Goal: Task Accomplishment & Management: Manage account settings

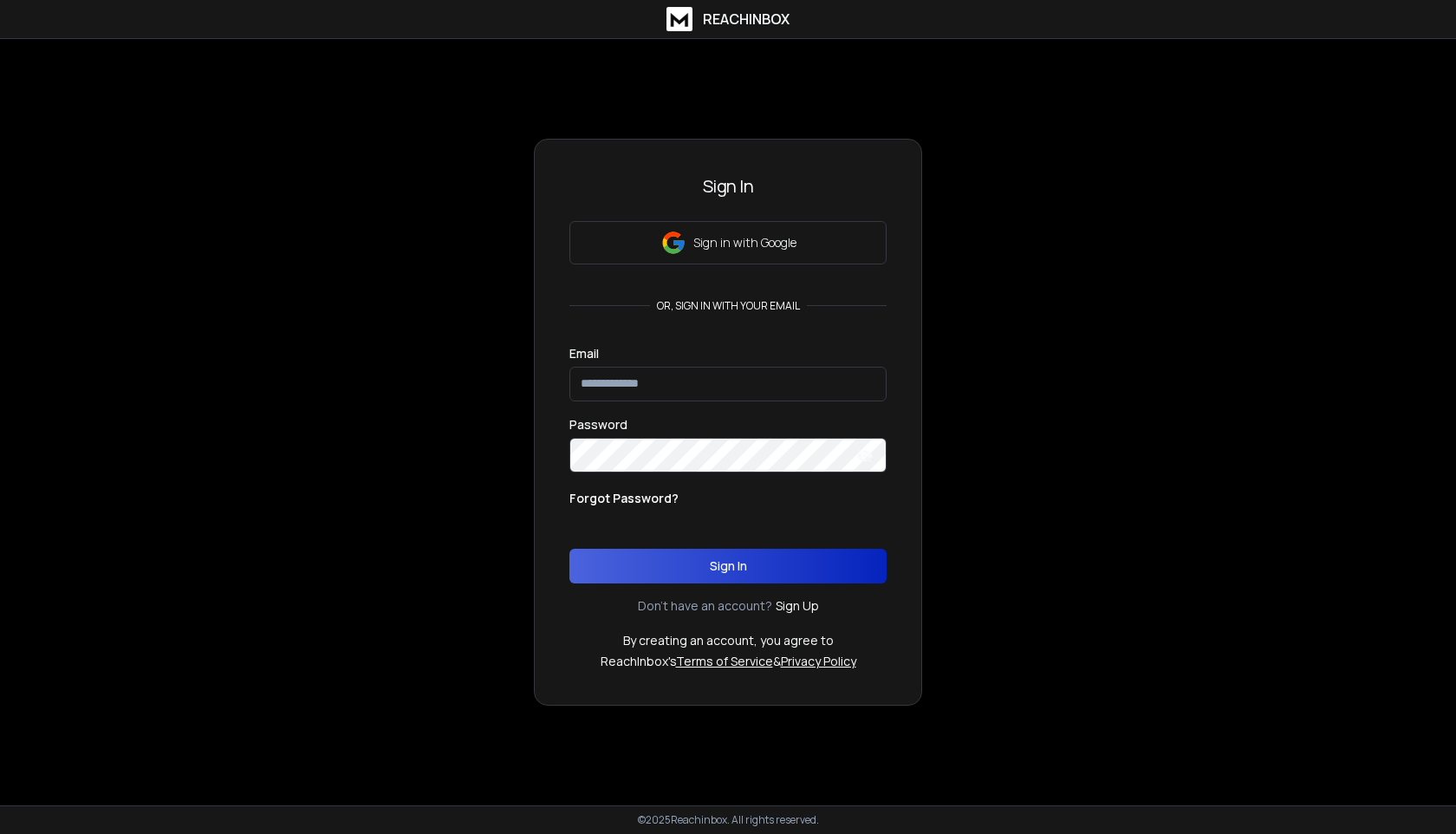
type input "**********"
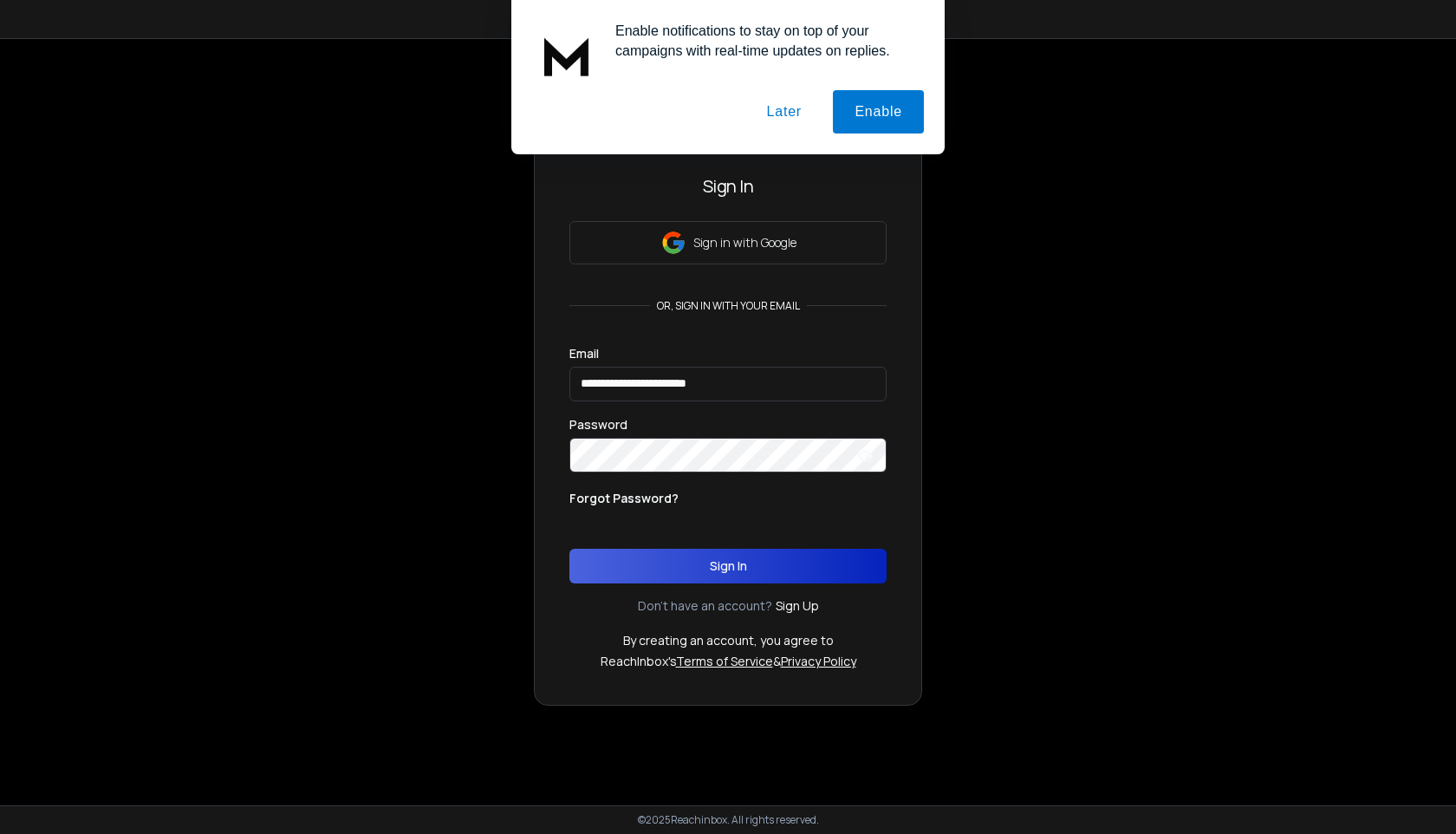
click at [738, 566] on button "Sign In" at bounding box center [728, 566] width 317 height 35
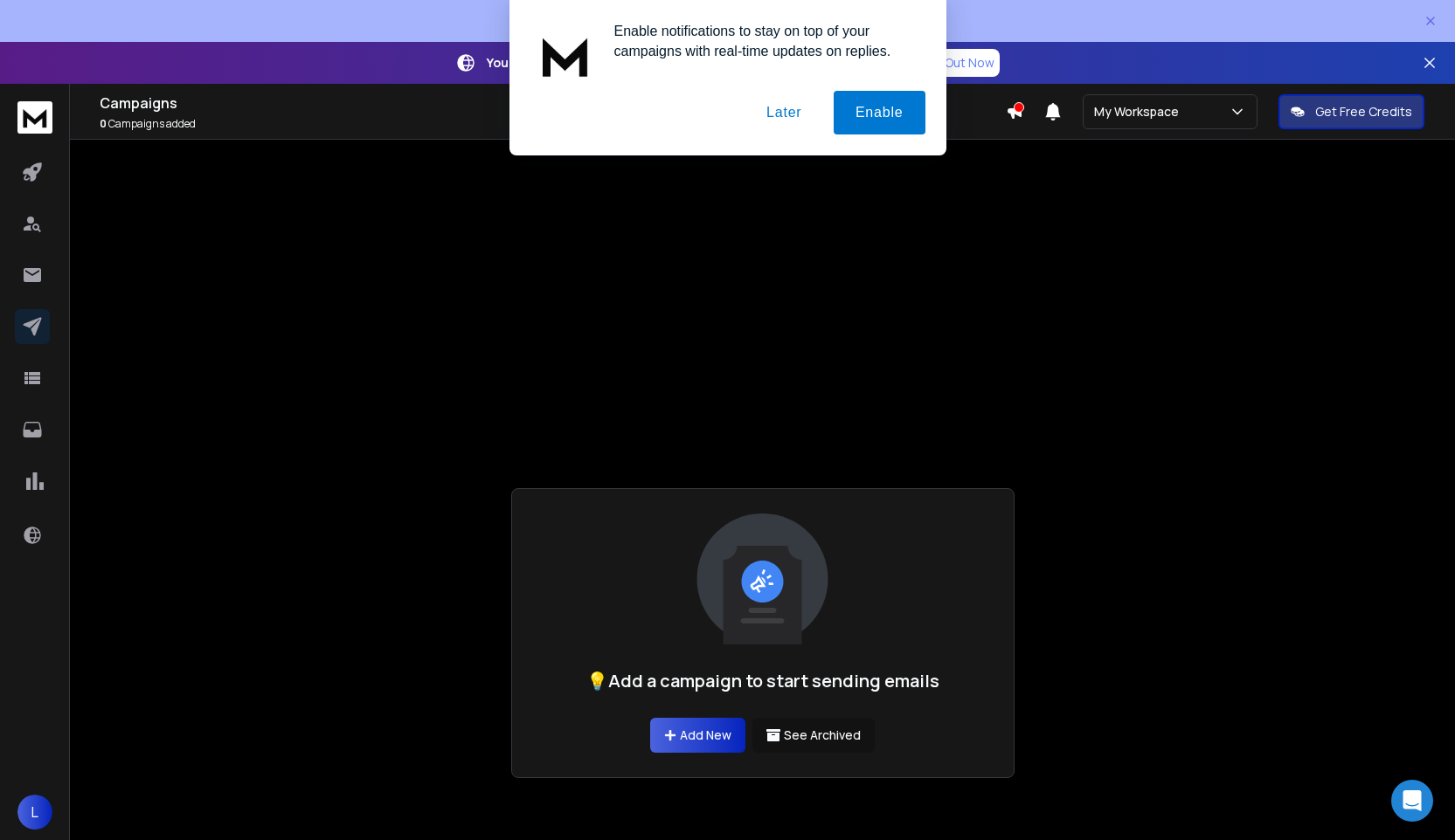
click at [786, 116] on button "Later" at bounding box center [783, 113] width 79 height 44
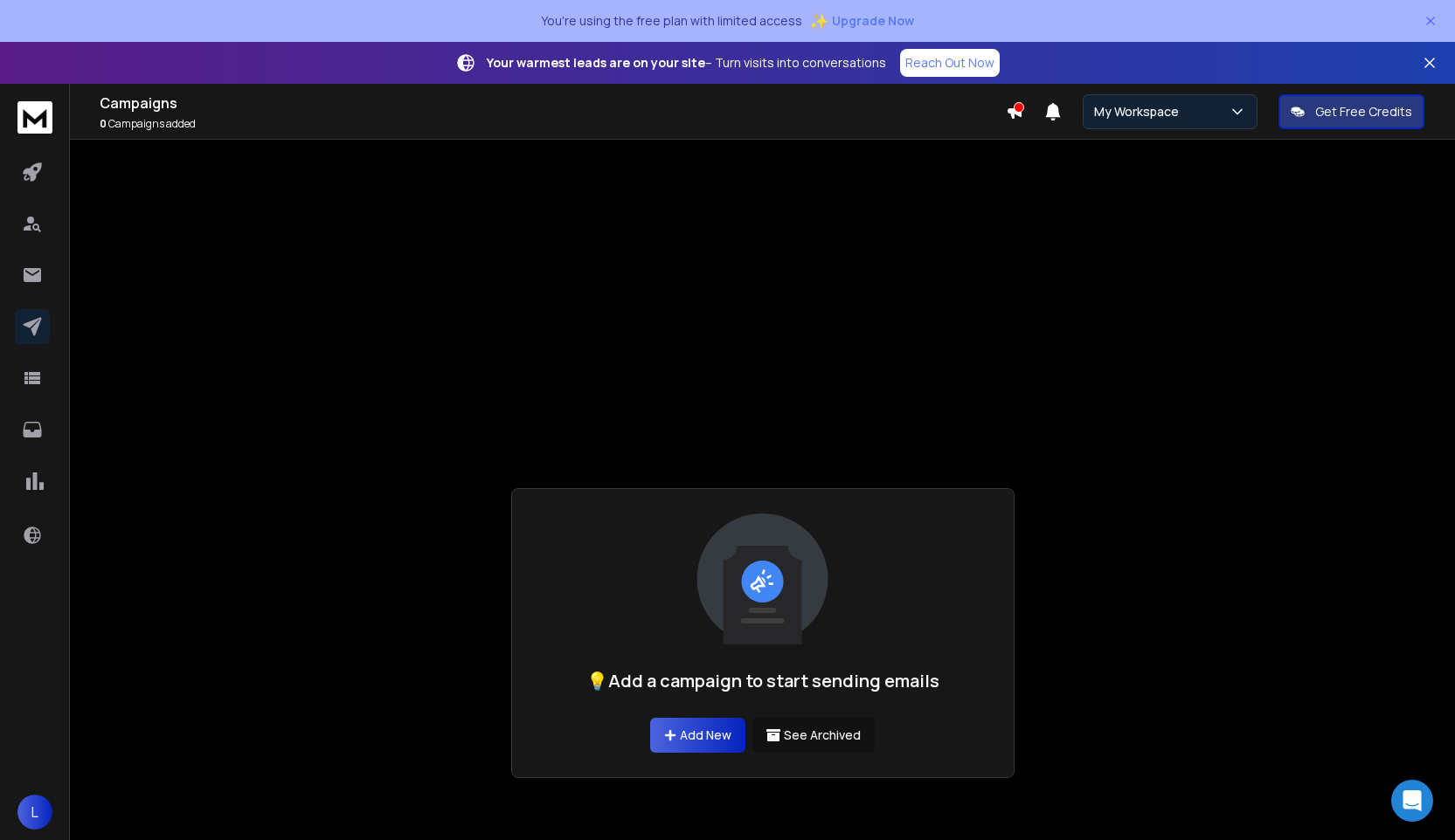
click at [1240, 111] on icon "button" at bounding box center [1237, 112] width 17 height 17
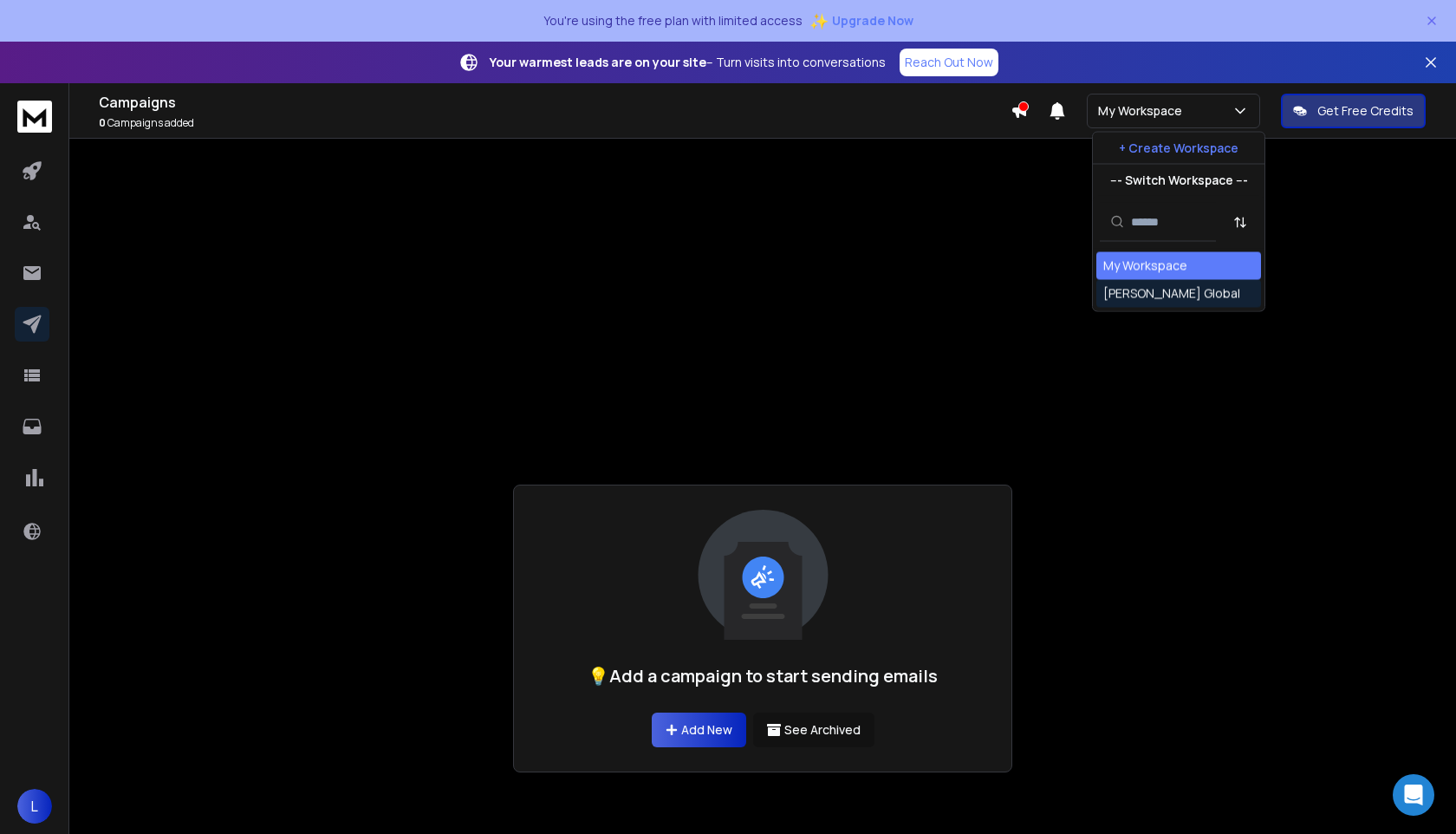
click at [1155, 289] on div "[PERSON_NAME] Global" at bounding box center [1172, 294] width 137 height 17
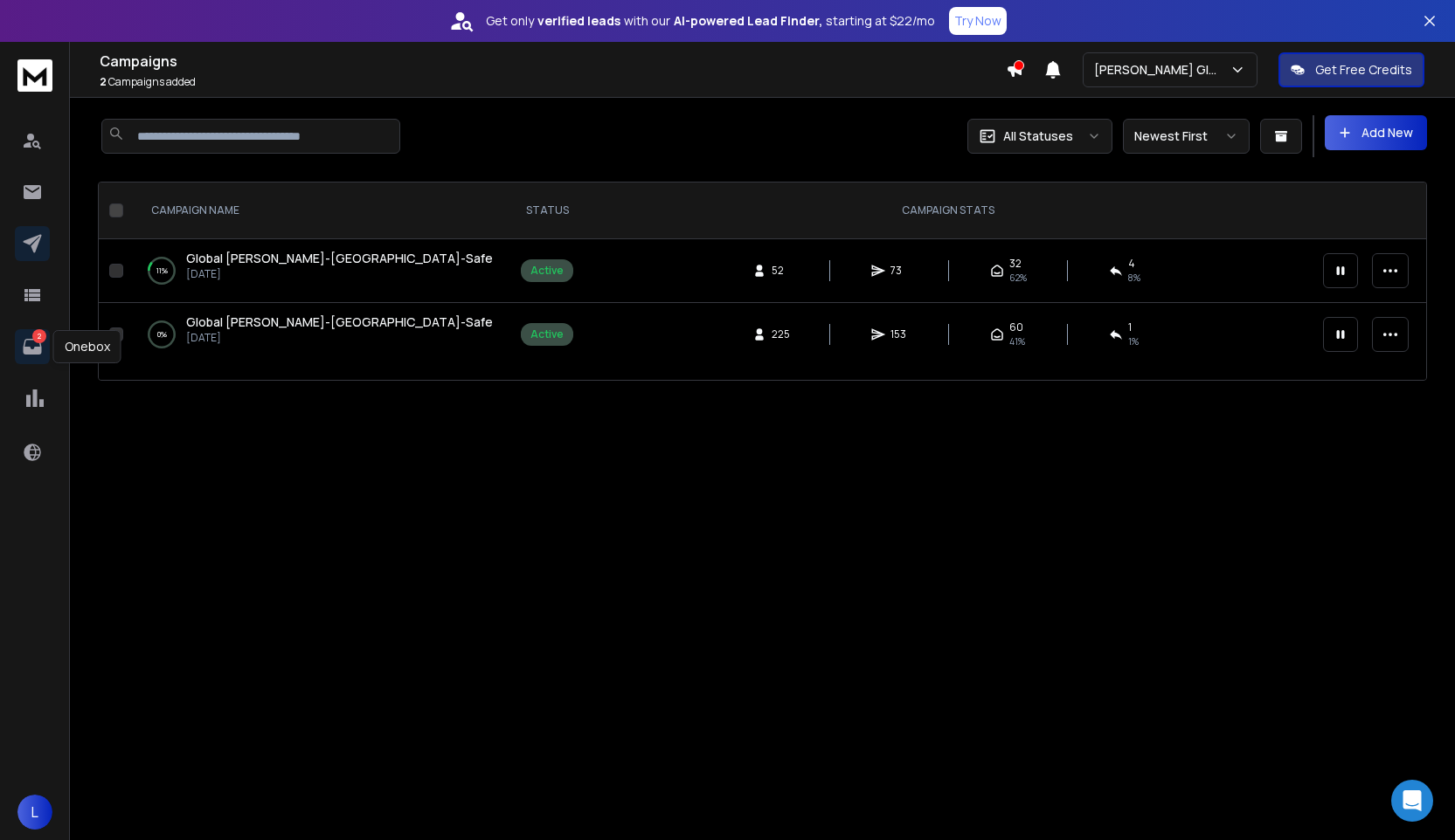
click at [23, 353] on icon at bounding box center [31, 347] width 18 height 16
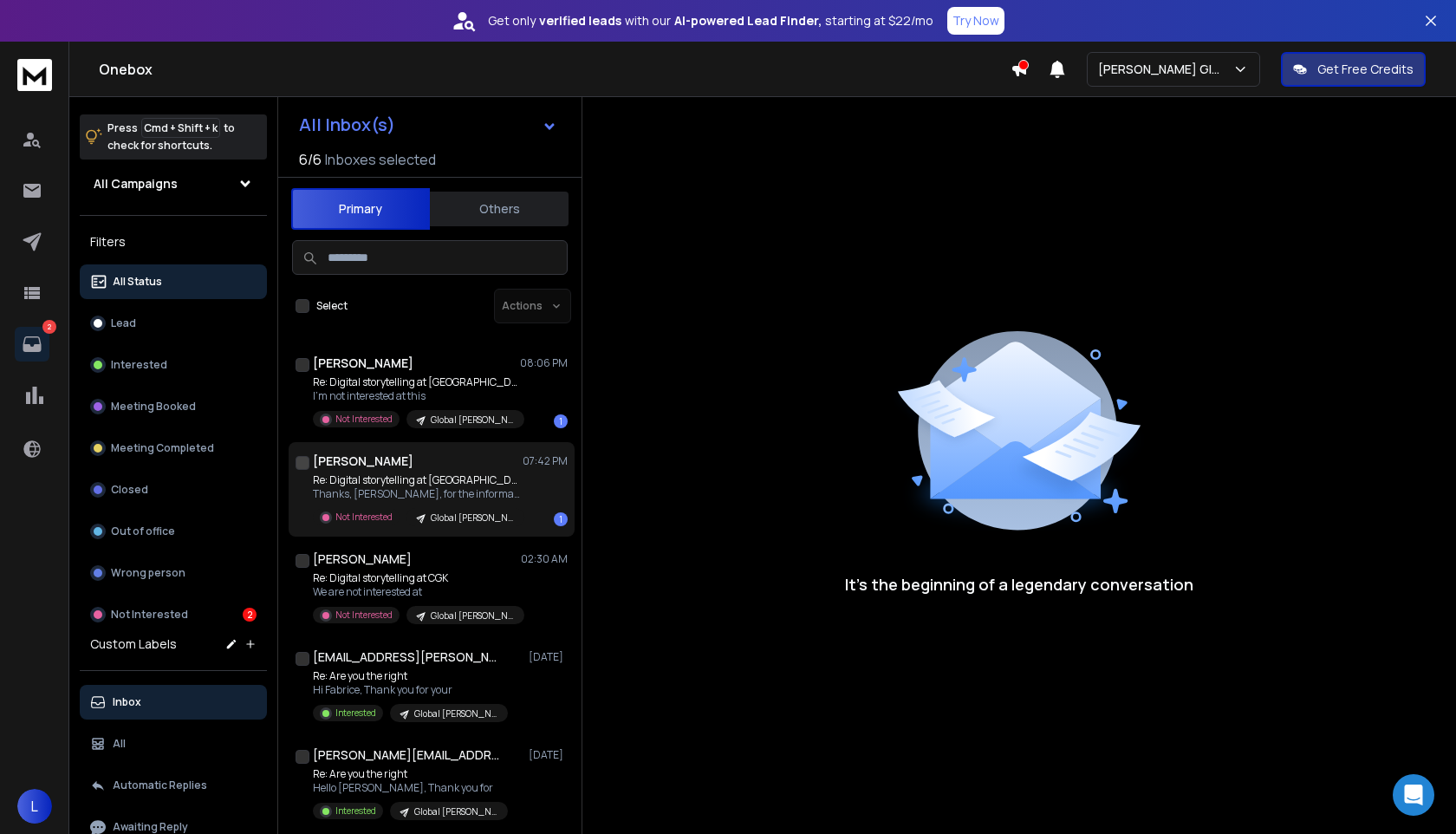
click at [393, 479] on p "Re: Digital storytelling at [GEOGRAPHIC_DATA]" at bounding box center [417, 480] width 208 height 13
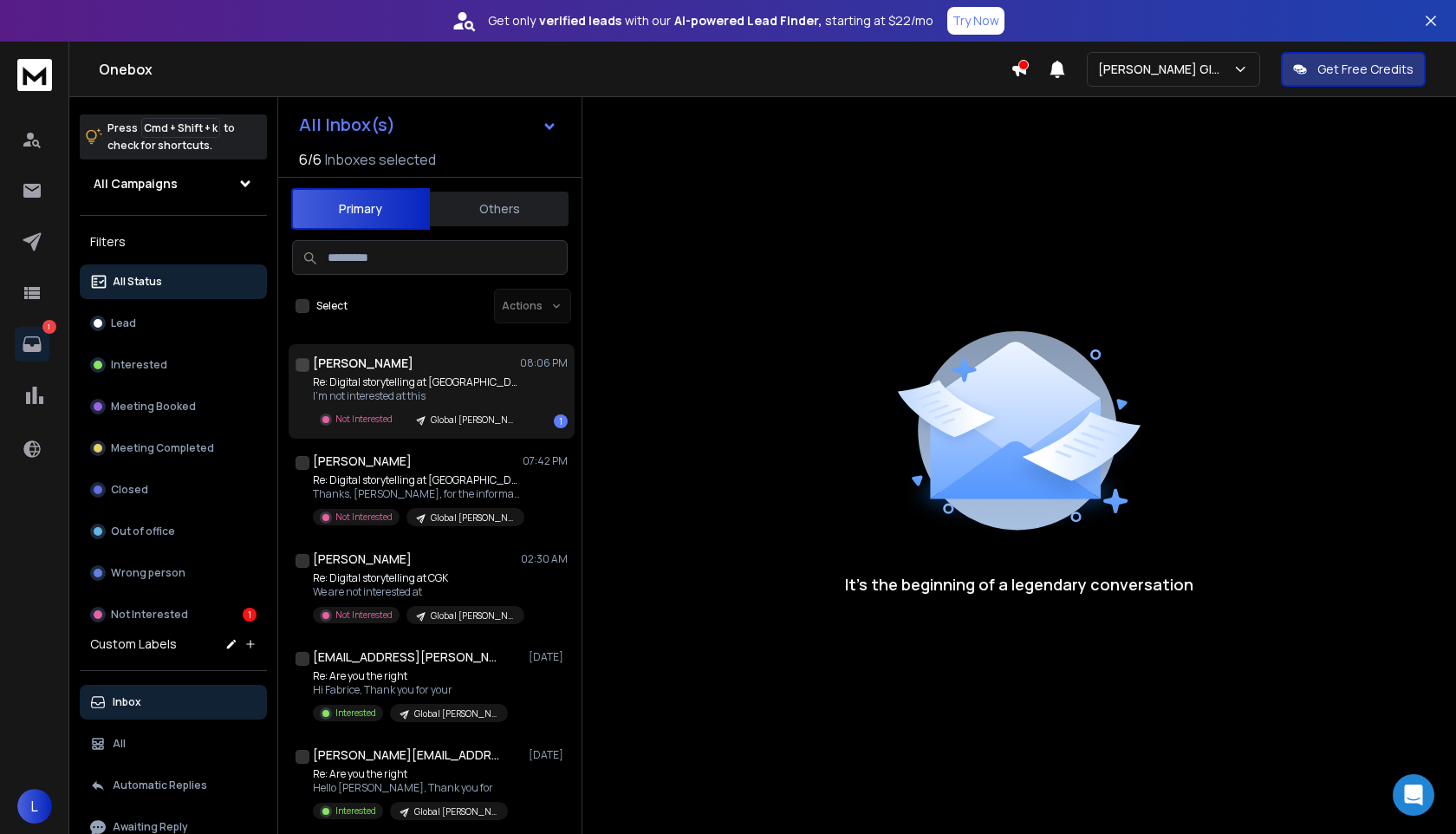
click at [460, 390] on p "I'm not interested at this" at bounding box center [417, 396] width 208 height 13
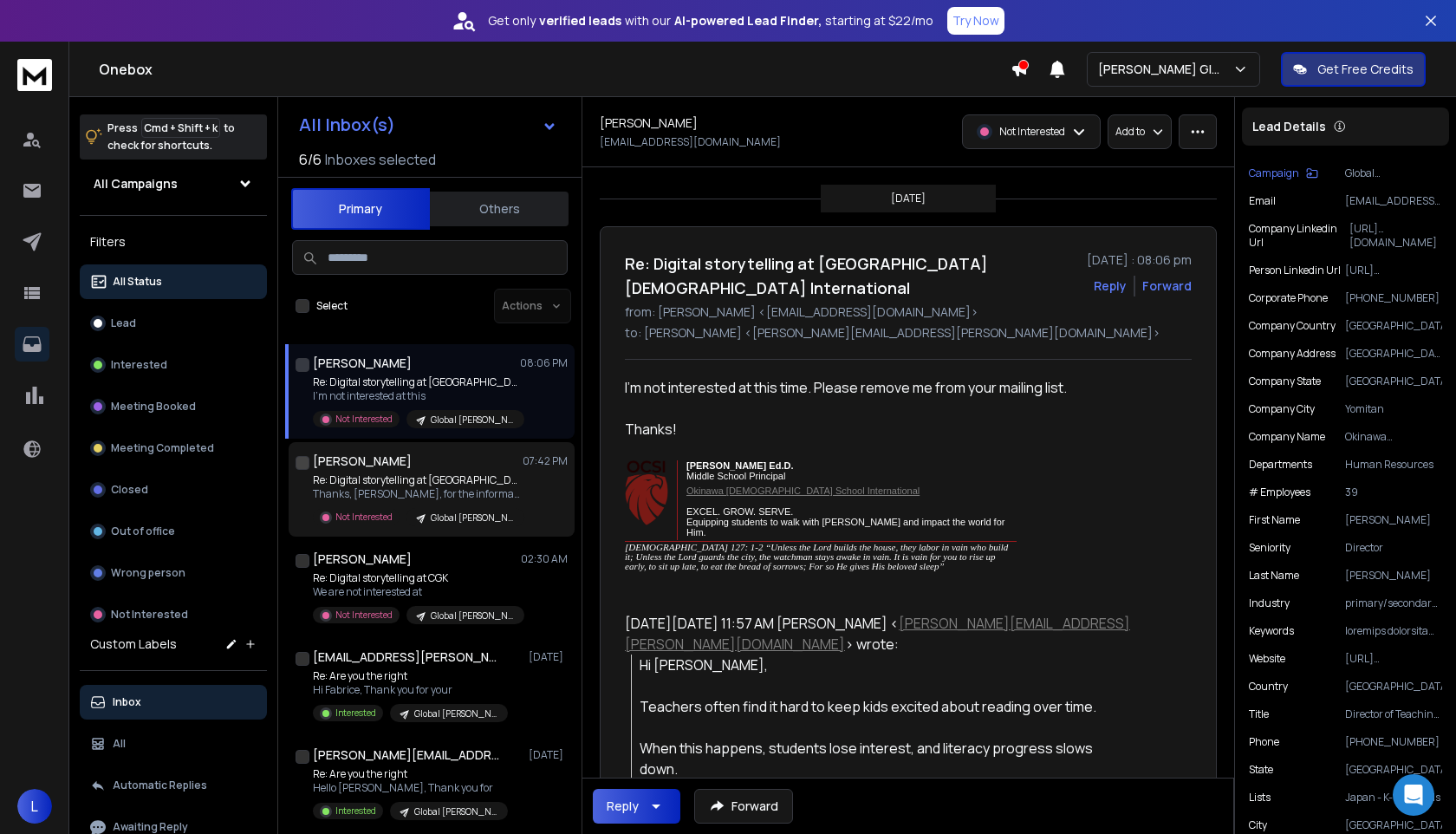
click at [439, 502] on div "Re: Digital storytelling at [GEOGRAPHIC_DATA] Thanks, [PERSON_NAME], for the in…" at bounding box center [418, 499] width 211 height 53
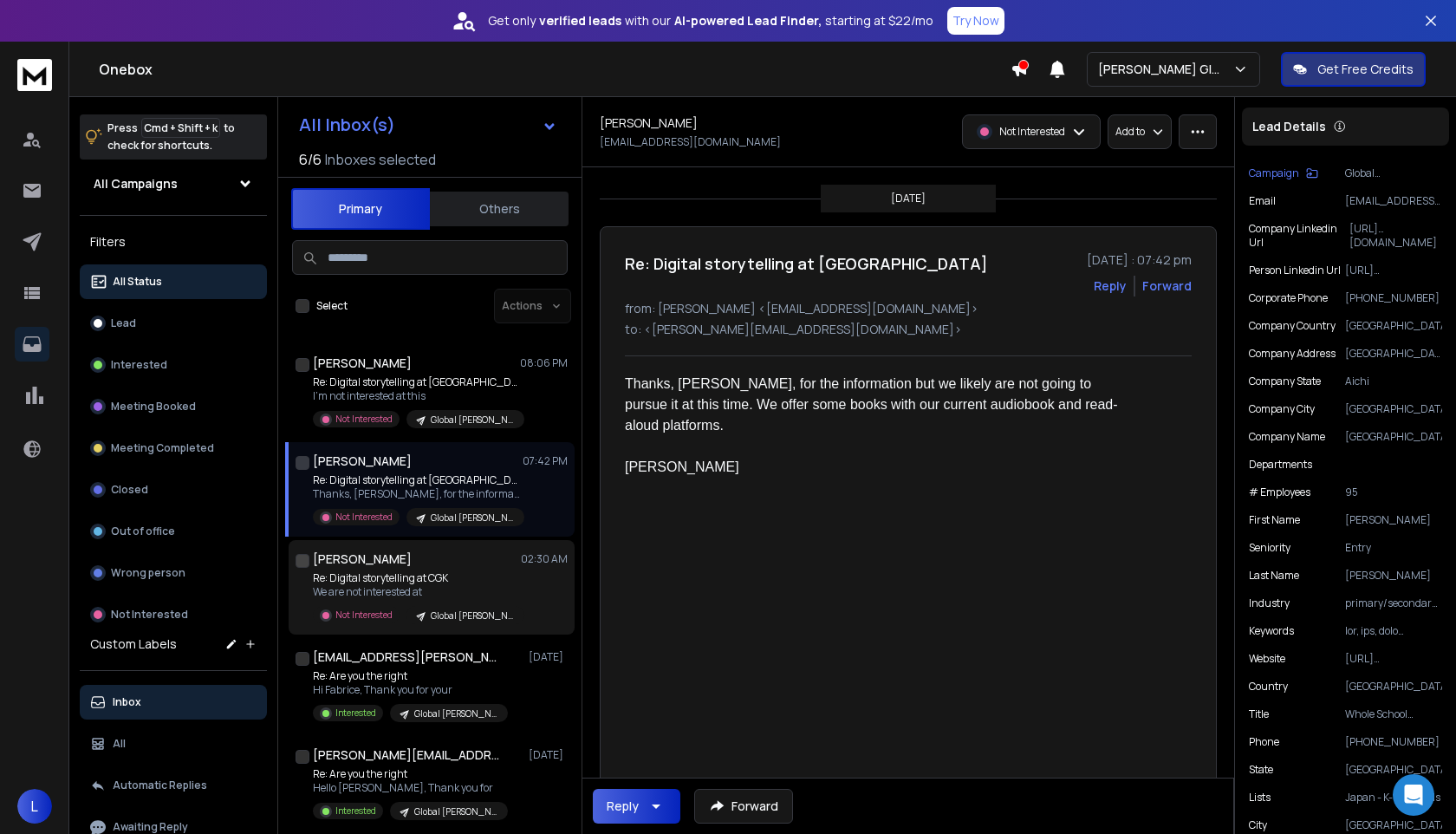
click at [431, 574] on p "Re: Digital storytelling at CGK" at bounding box center [417, 578] width 208 height 13
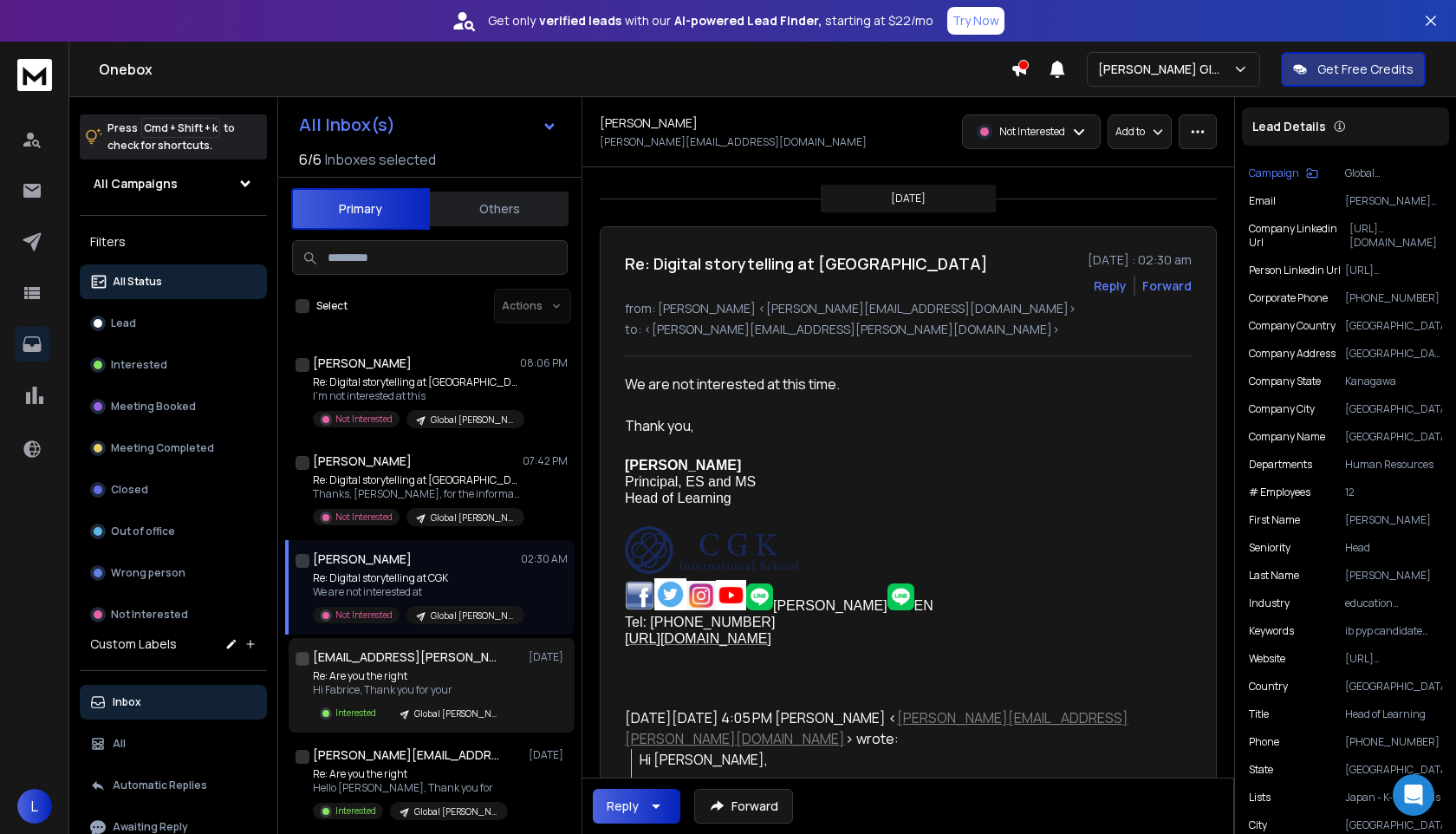
click at [411, 674] on p "Re: Are you the right" at bounding box center [410, 676] width 195 height 13
